Goal: Task Accomplishment & Management: Use online tool/utility

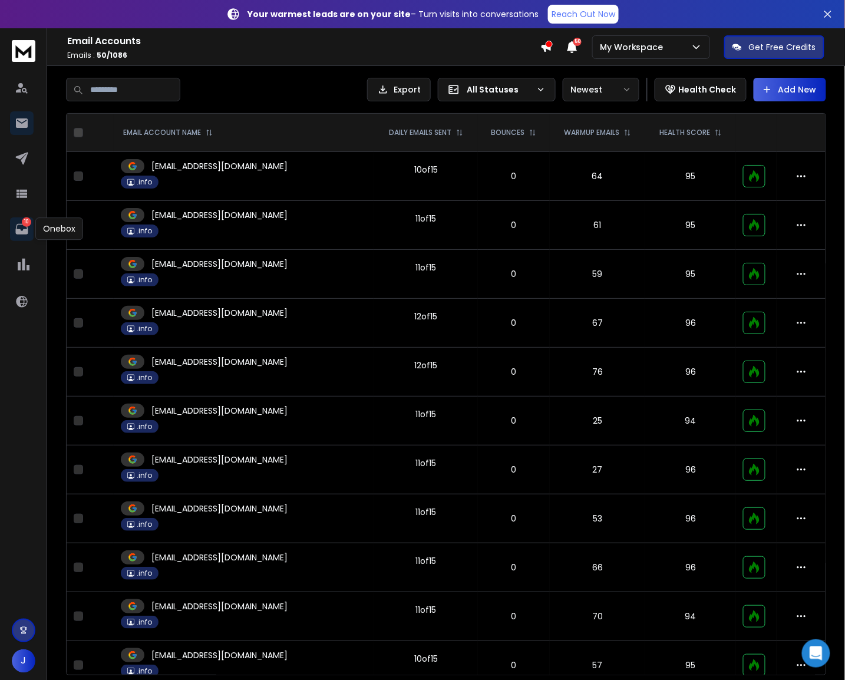
click at [20, 229] on icon at bounding box center [22, 229] width 14 height 14
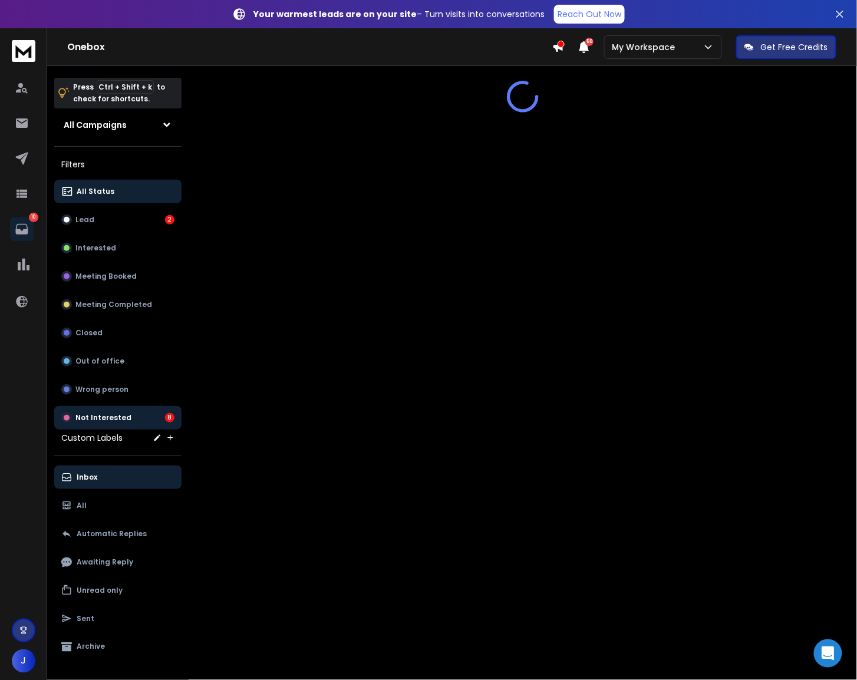
click at [109, 418] on p "Not Interested" at bounding box center [103, 417] width 56 height 9
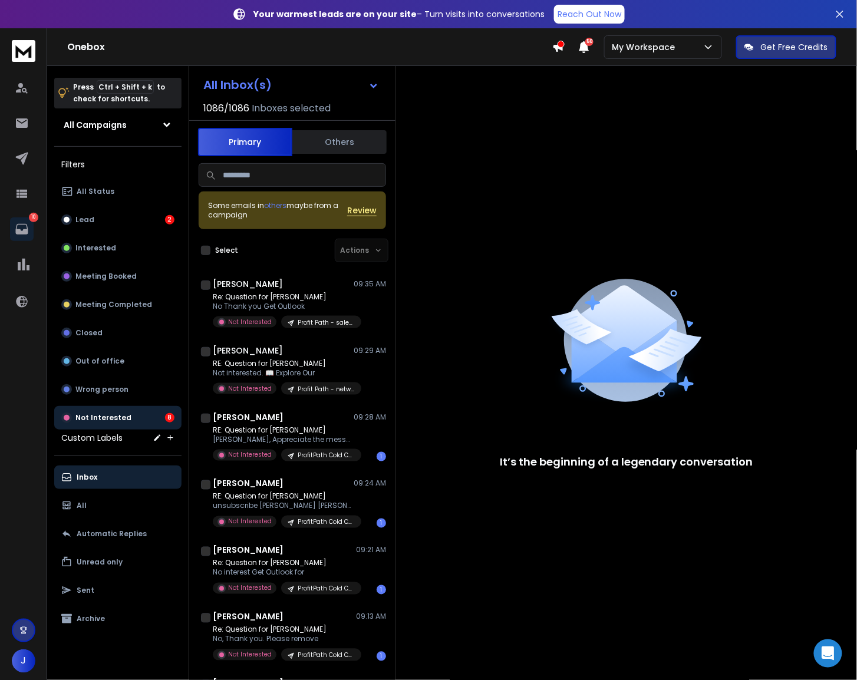
scroll to position [864, 0]
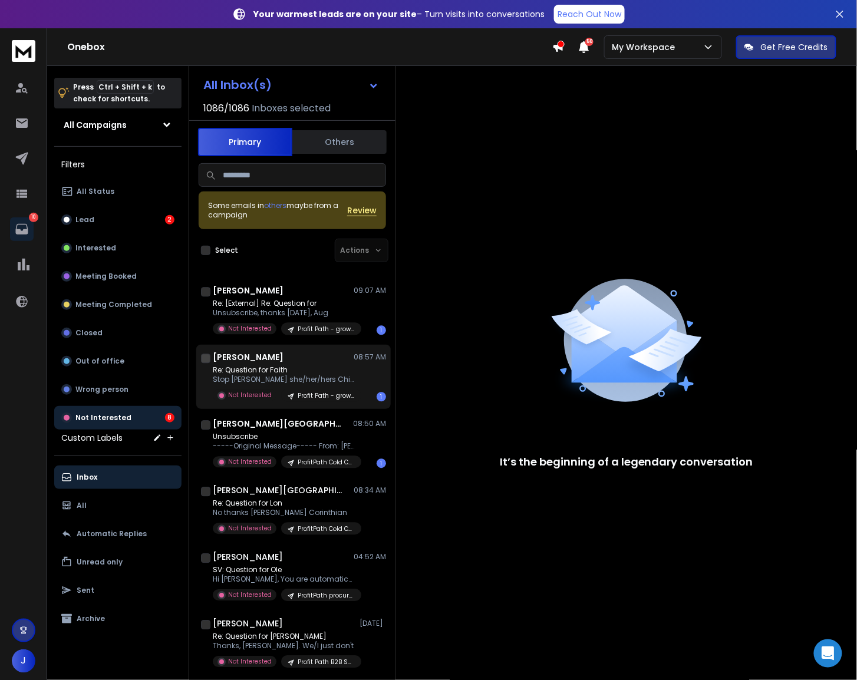
click at [269, 352] on h1 "[PERSON_NAME]" at bounding box center [248, 358] width 71 height 12
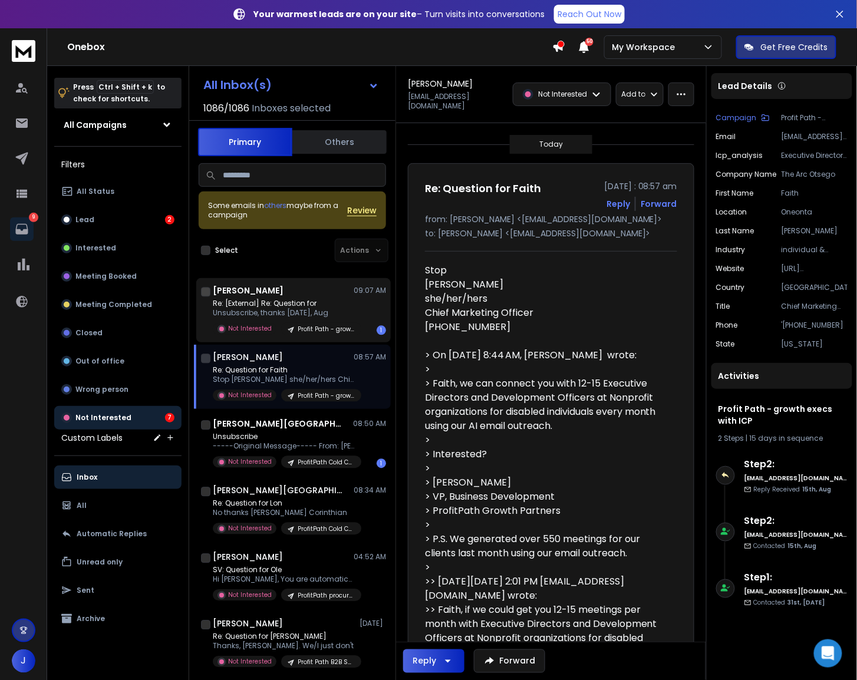
click at [272, 328] on div "Not Interested" at bounding box center [245, 329] width 64 height 11
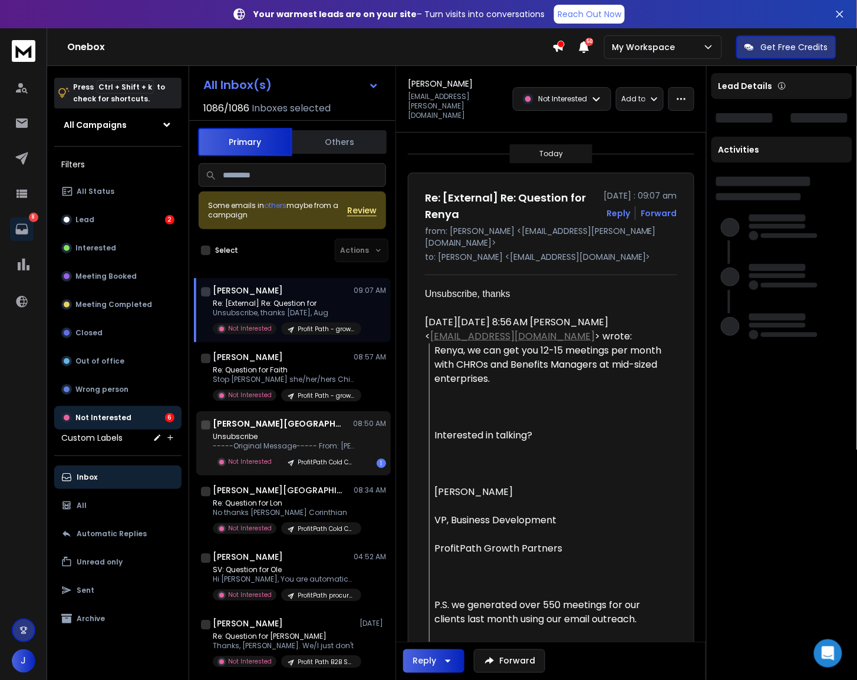
click at [269, 421] on div "[PERSON_NAME] Beach 08:50 AM" at bounding box center [299, 424] width 173 height 12
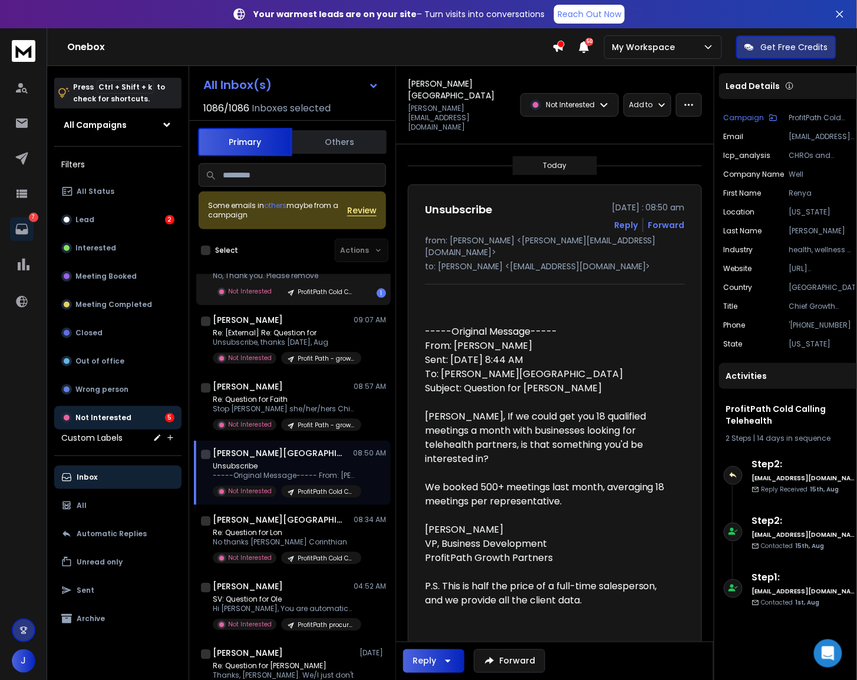
scroll to position [628, 0]
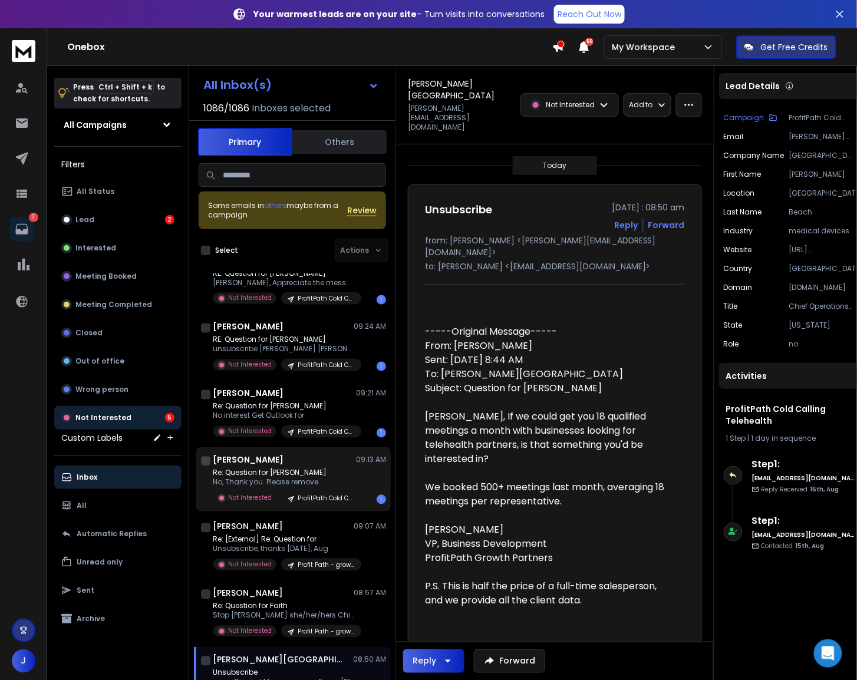
click at [285, 458] on div "[PERSON_NAME] 09:13 AM" at bounding box center [299, 460] width 173 height 12
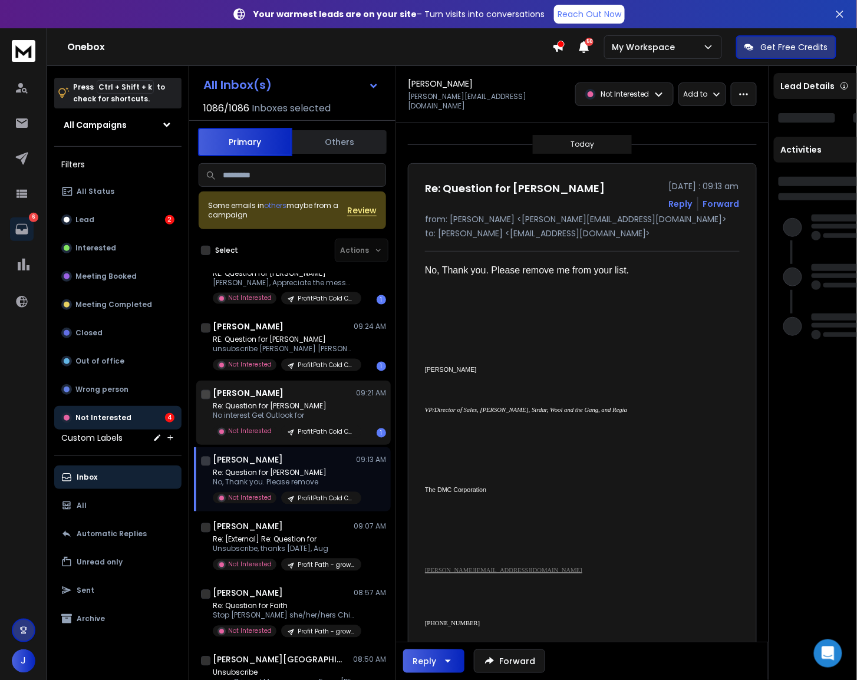
drag, startPoint x: 290, startPoint y: 416, endPoint x: 293, endPoint y: 408, distance: 9.0
click at [290, 415] on p "No interest Get Outlook for" at bounding box center [283, 415] width 141 height 9
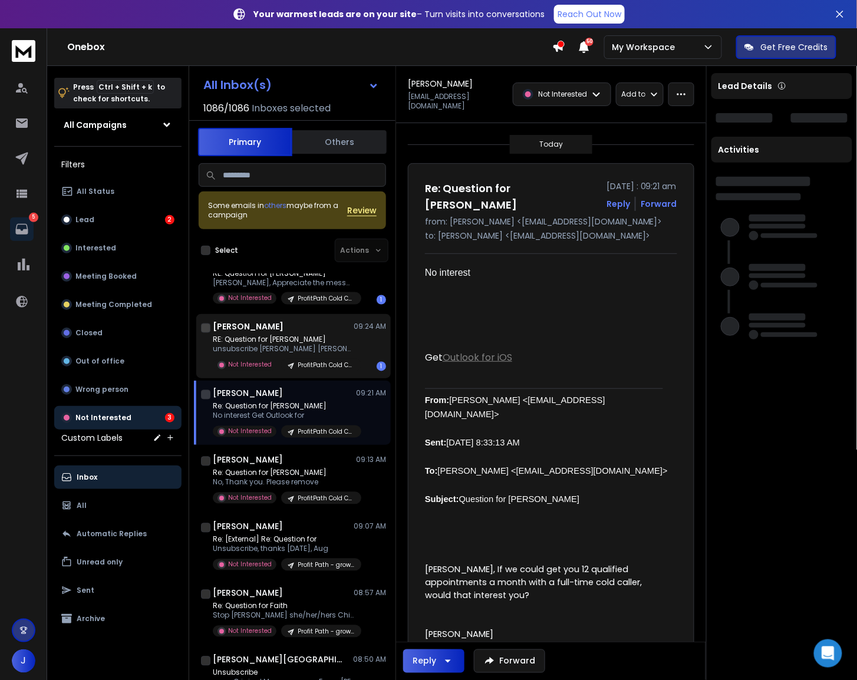
click at [324, 357] on div "RE: Question for [PERSON_NAME] unsubscribe [PERSON_NAME] [PERSON_NAME]/Marketin…" at bounding box center [287, 353] width 148 height 36
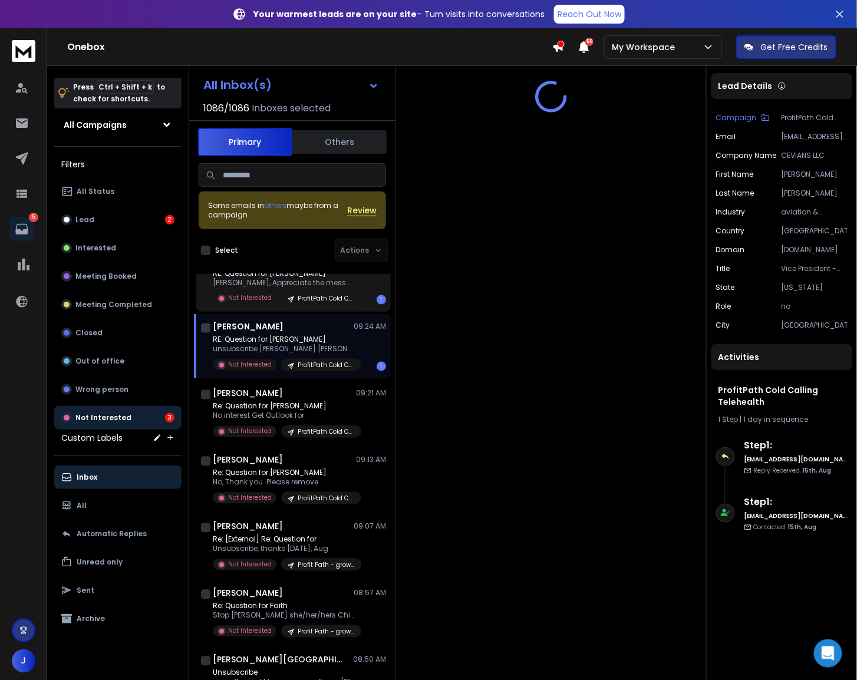
click at [316, 292] on div "ProfitPath Cold Calling Manufacturing Keyword" at bounding box center [321, 298] width 80 height 12
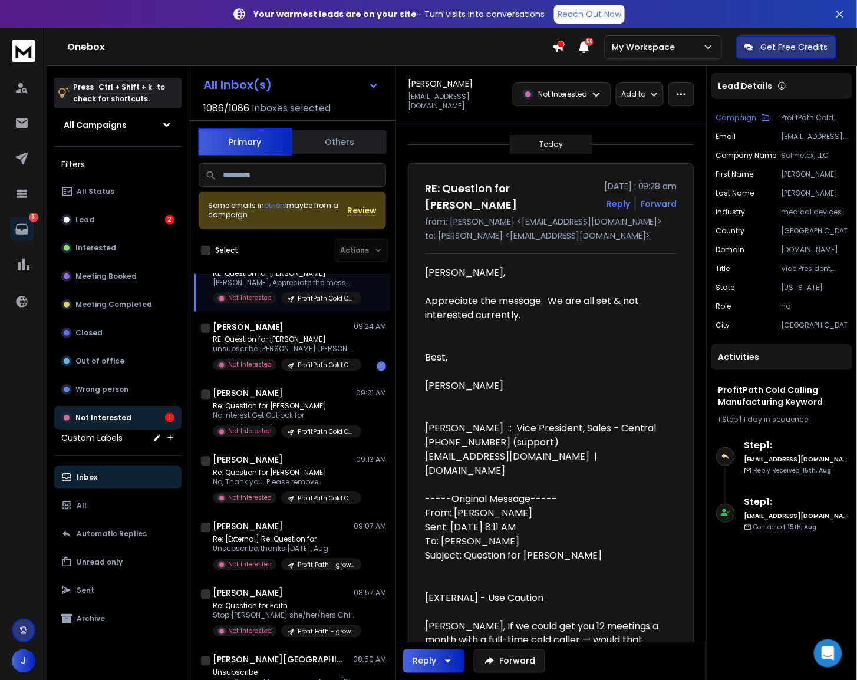
scroll to position [471, 0]
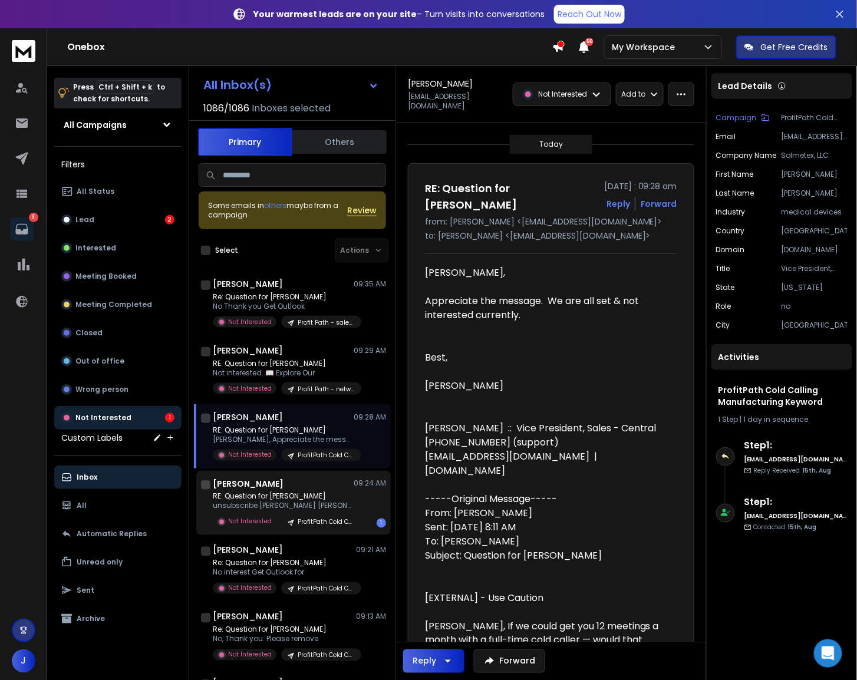
click at [292, 501] on p "unsubscribe [PERSON_NAME] [PERSON_NAME]/Marketing" at bounding box center [283, 505] width 141 height 9
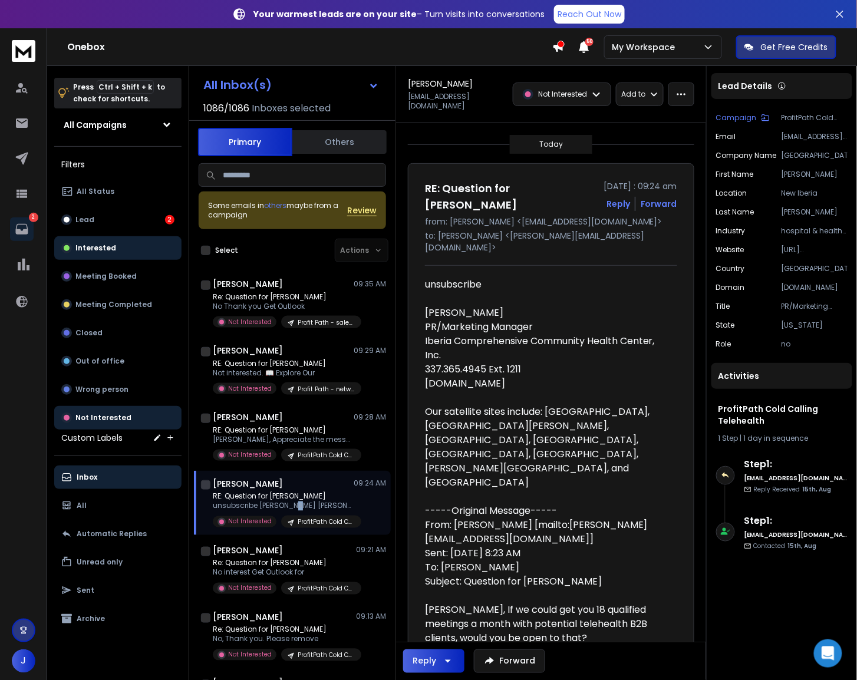
click at [130, 242] on button "Interested" at bounding box center [117, 248] width 127 height 24
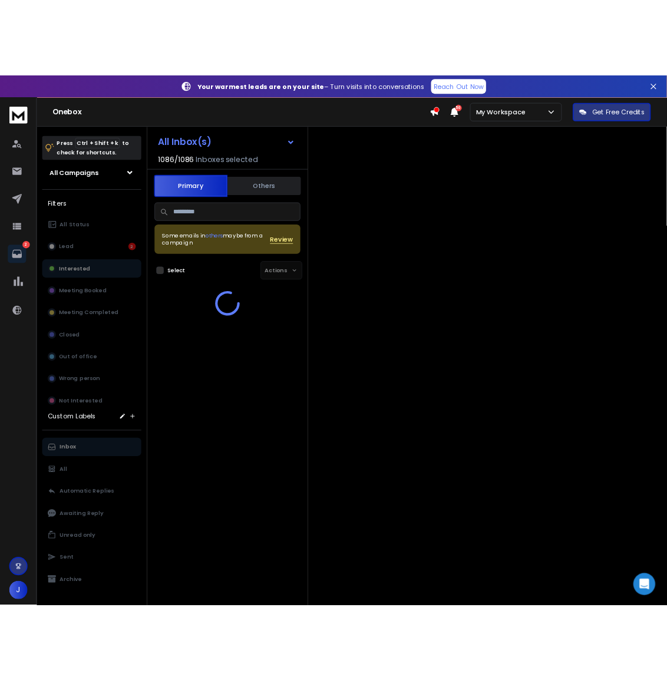
scroll to position [0, 0]
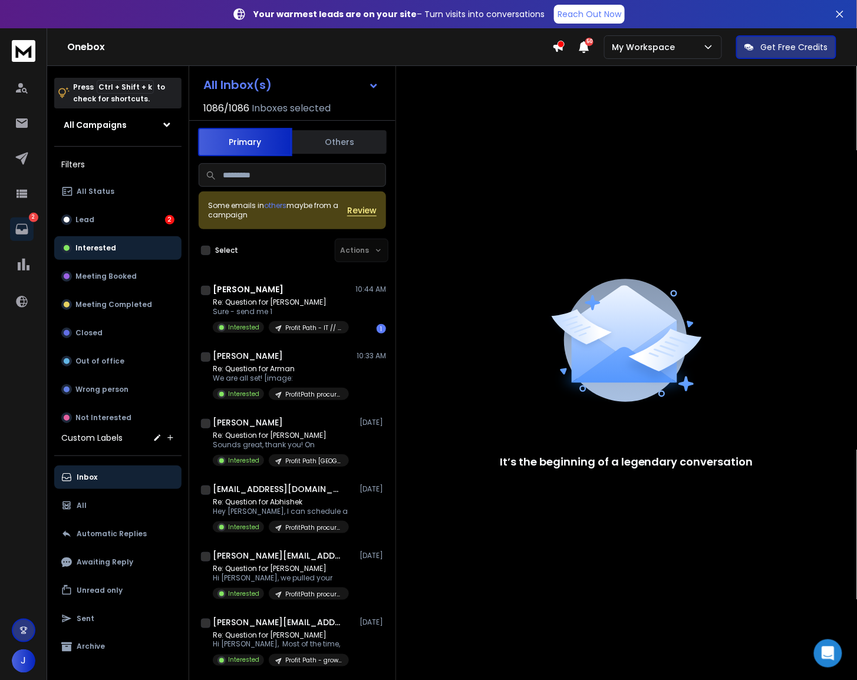
click at [246, 174] on input at bounding box center [292, 175] width 187 height 24
paste input "**********"
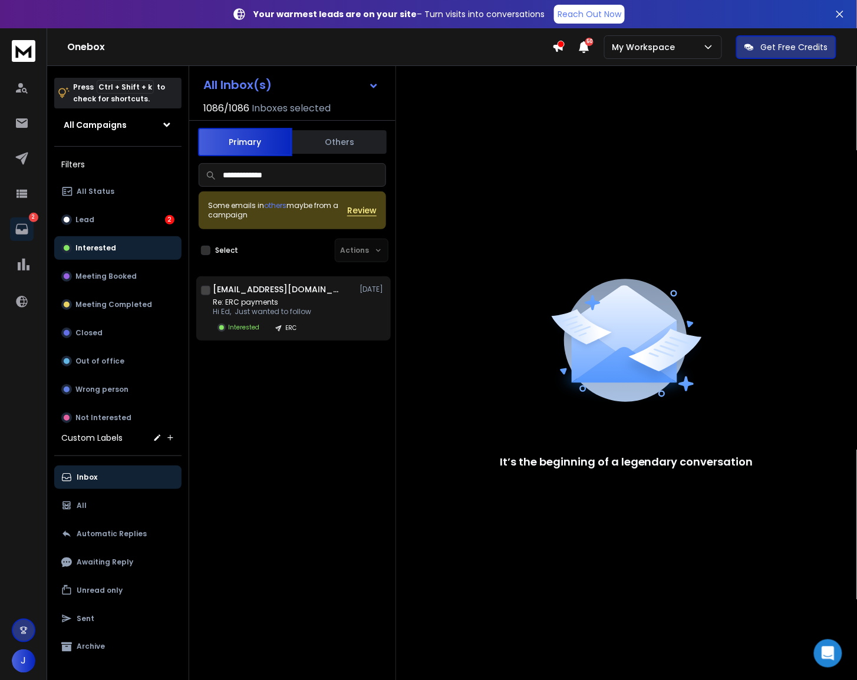
click at [292, 298] on p "Re: ERC payments" at bounding box center [262, 302] width 98 height 9
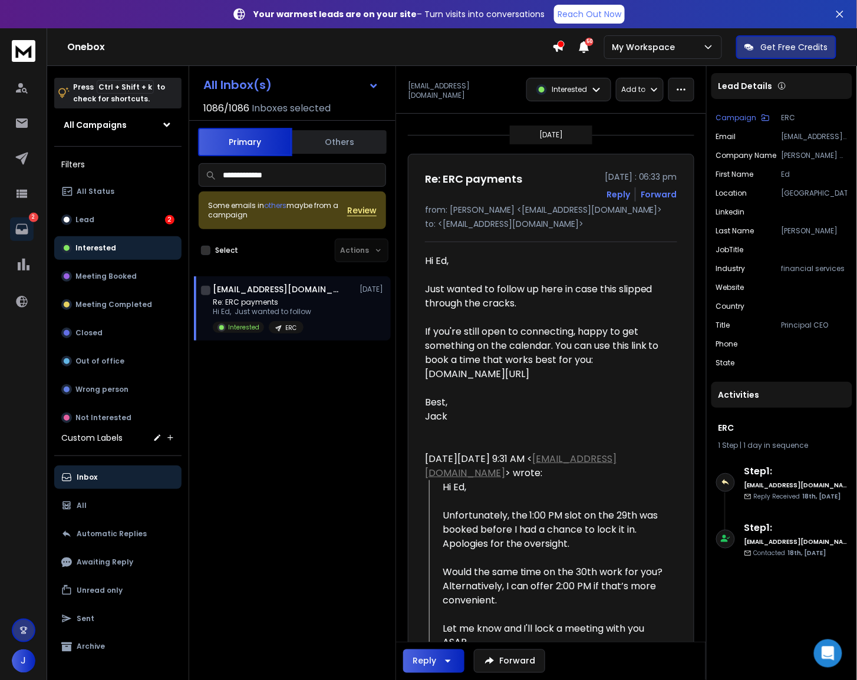
click at [816, 148] on div "Campaign ERC Email [EMAIL_ADDRESS][DOMAIN_NAME] Company Name [PERSON_NAME] & Co…" at bounding box center [781, 240] width 141 height 283
click at [816, 154] on p "[PERSON_NAME] & Co." at bounding box center [814, 155] width 66 height 9
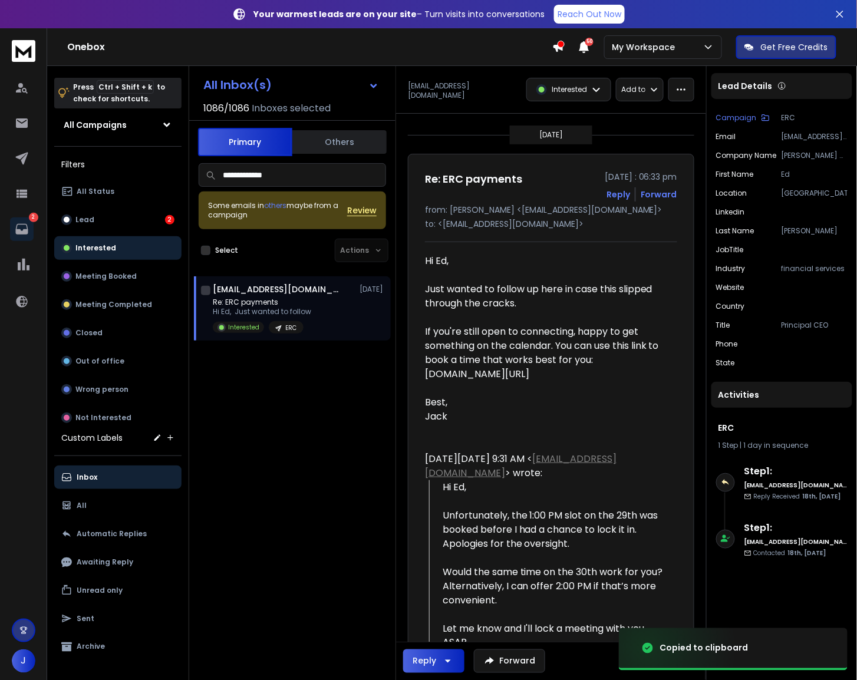
click at [2, 375] on div "2 J" at bounding box center [23, 356] width 47 height 656
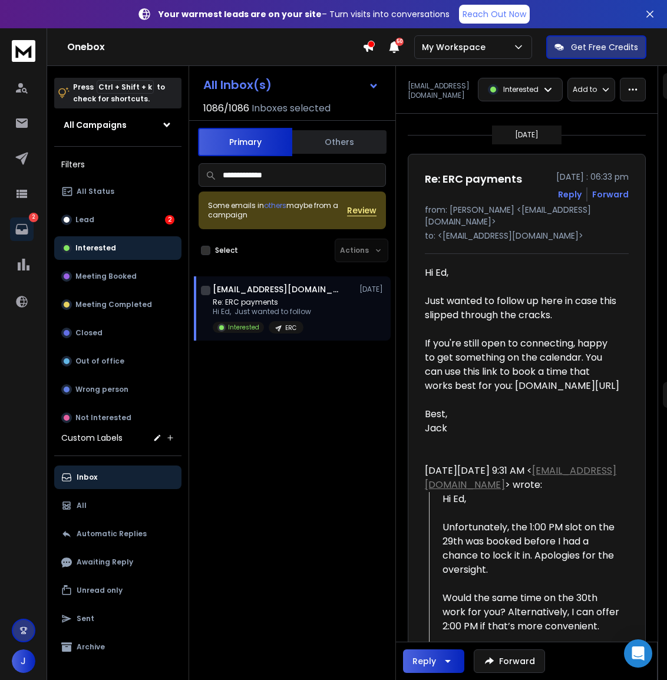
click at [255, 172] on input "**********" at bounding box center [292, 175] width 187 height 24
paste input "**********"
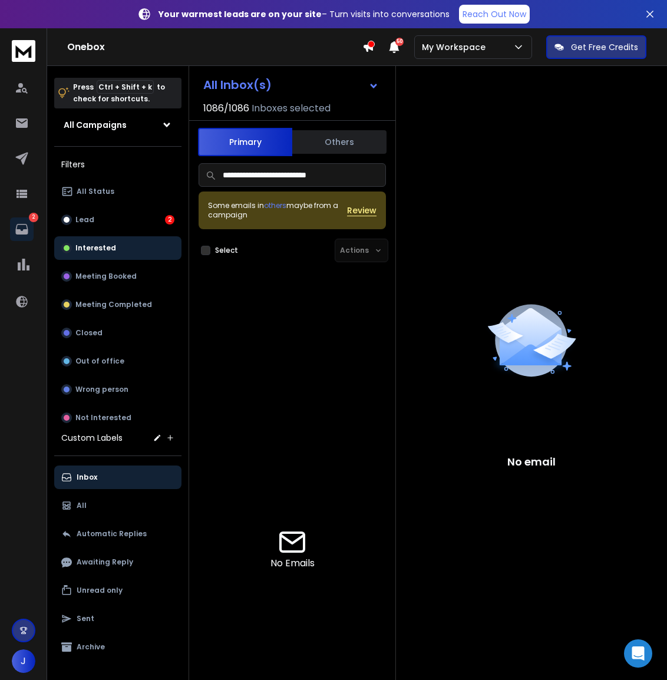
type input "**********"
